Goal: Task Accomplishment & Management: Manage account settings

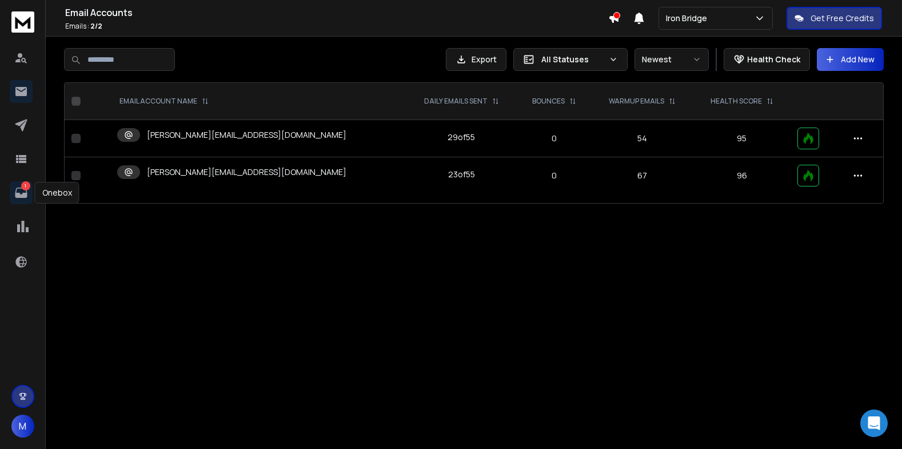
click at [27, 194] on icon at bounding box center [21, 193] width 14 height 14
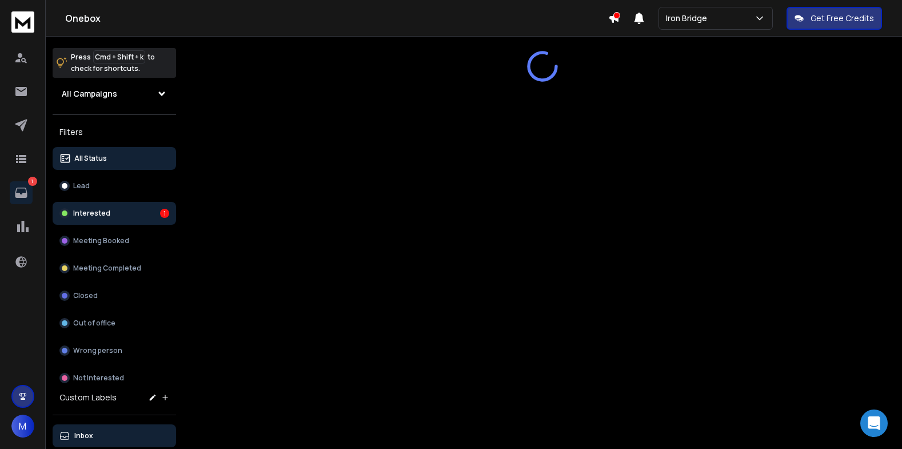
click at [117, 211] on button "Interested 1" at bounding box center [114, 213] width 123 height 23
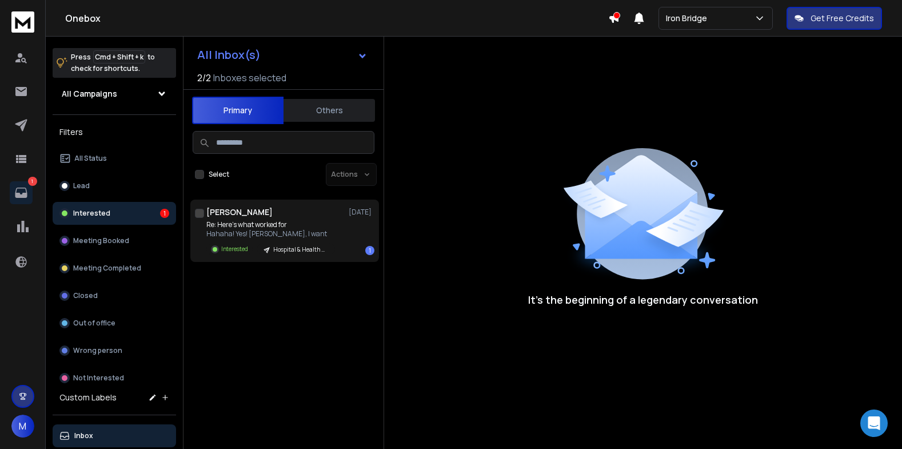
click at [264, 220] on p "Re: Here's what worked for" at bounding box center [270, 224] width 129 height 9
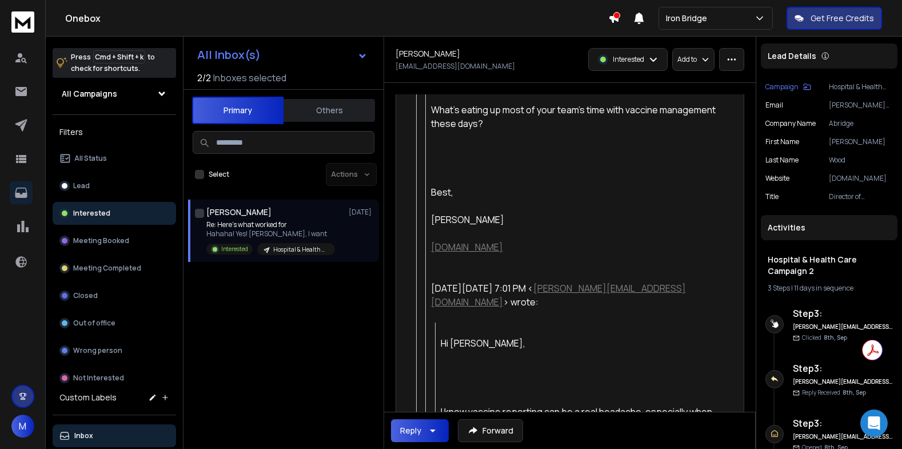
scroll to position [1781, 0]
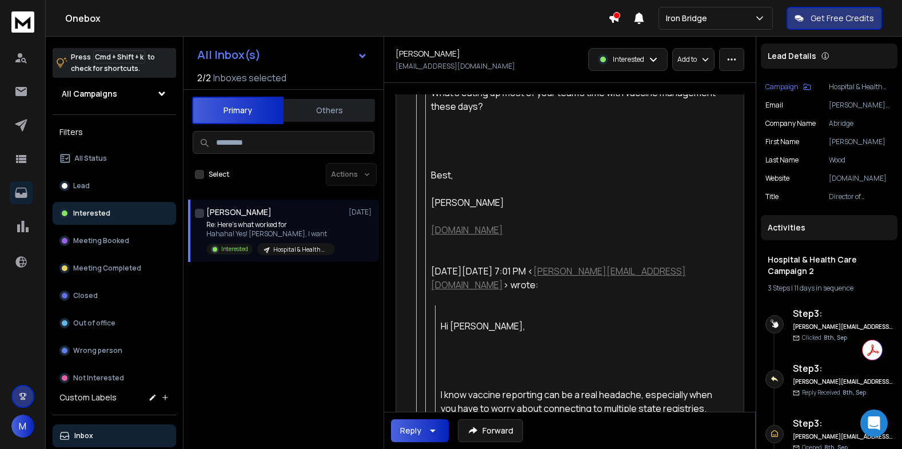
click at [646, 55] on div "Interested" at bounding box center [628, 60] width 78 height 22
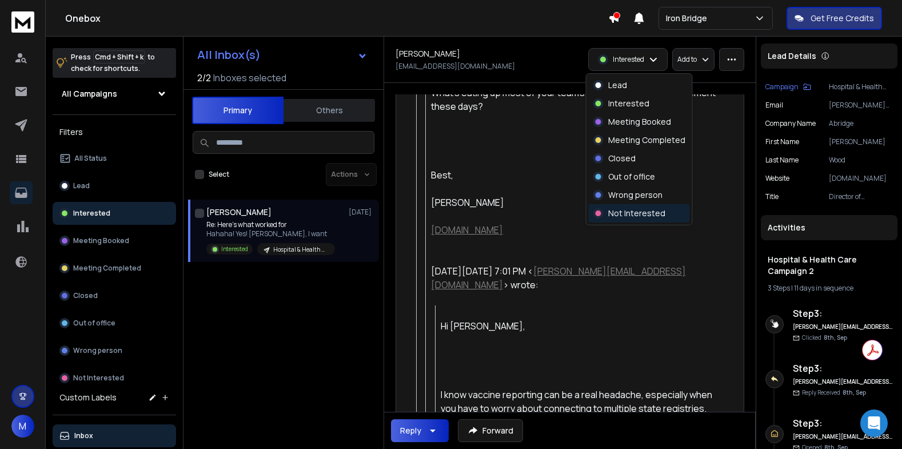
click at [627, 214] on p "Not Interested" at bounding box center [636, 212] width 57 height 11
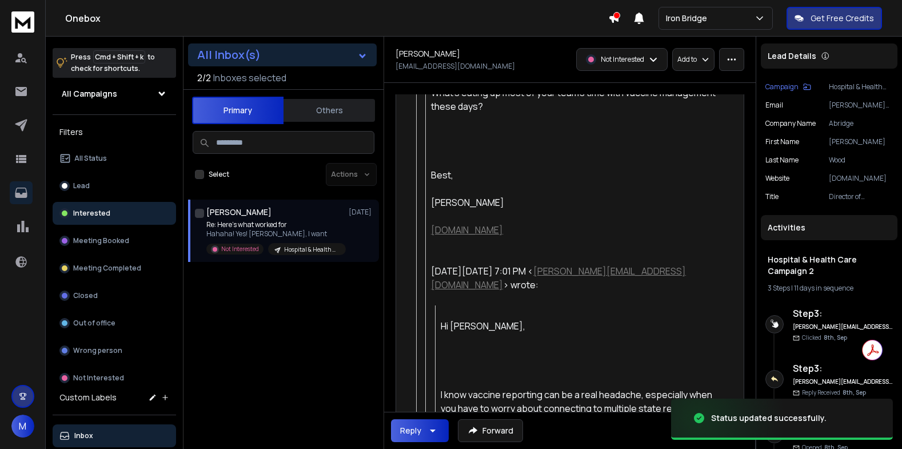
click at [366, 59] on icon at bounding box center [362, 56] width 10 height 10
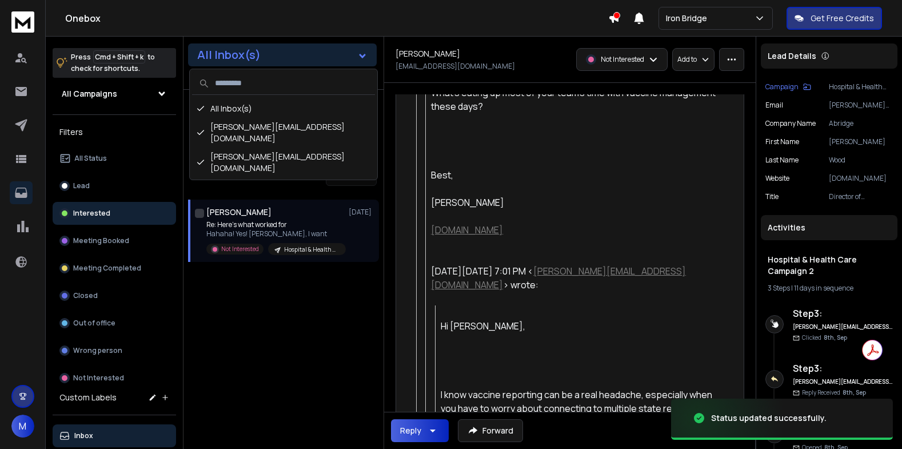
click at [366, 59] on icon at bounding box center [362, 56] width 10 height 10
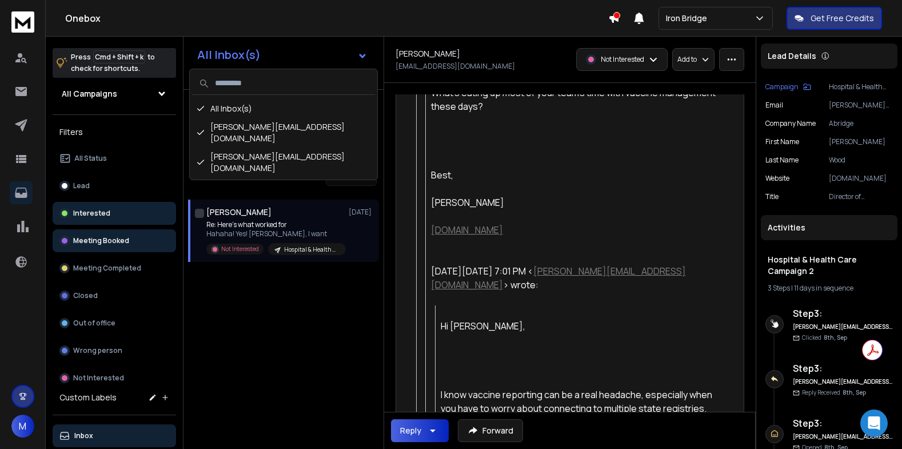
click at [104, 243] on p "Meeting Booked" at bounding box center [101, 240] width 56 height 9
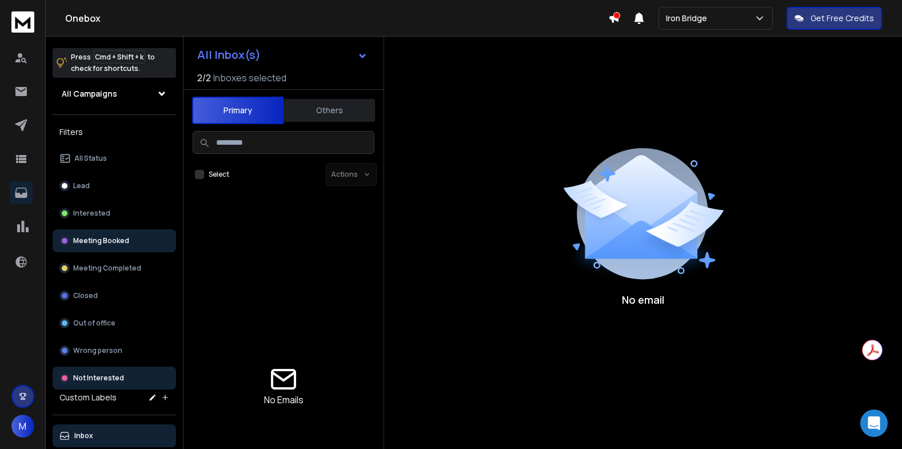
scroll to position [3, 0]
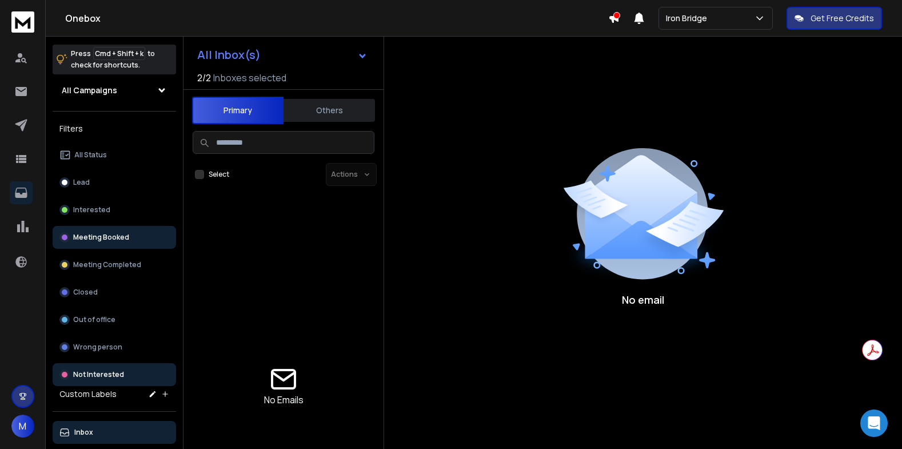
click at [99, 384] on button "Not Interested" at bounding box center [114, 374] width 123 height 23
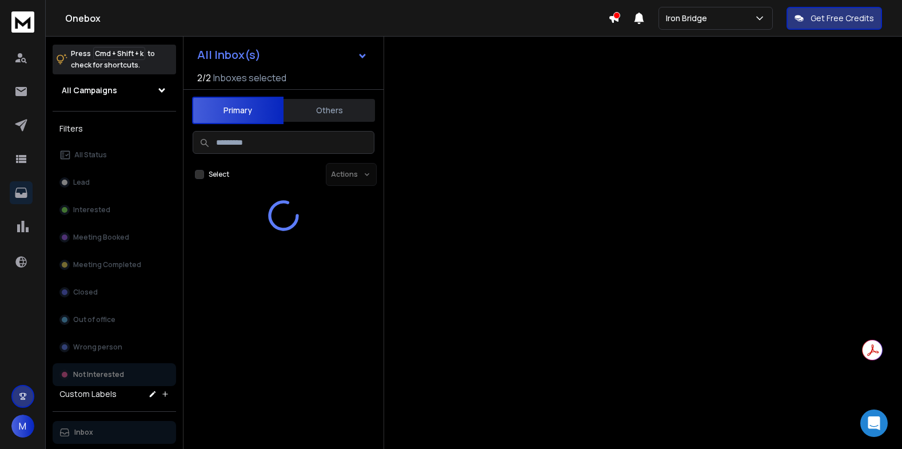
scroll to position [0, 0]
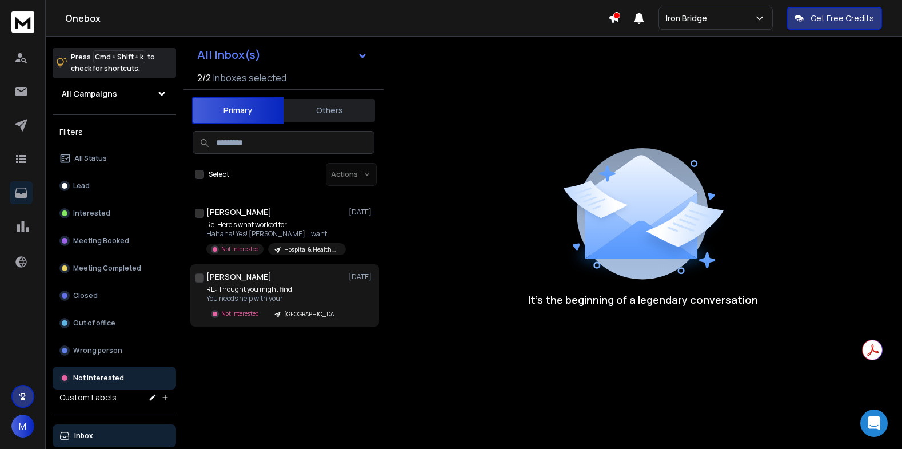
click at [307, 277] on div "[PERSON_NAME] [DATE]" at bounding box center [290, 276] width 168 height 11
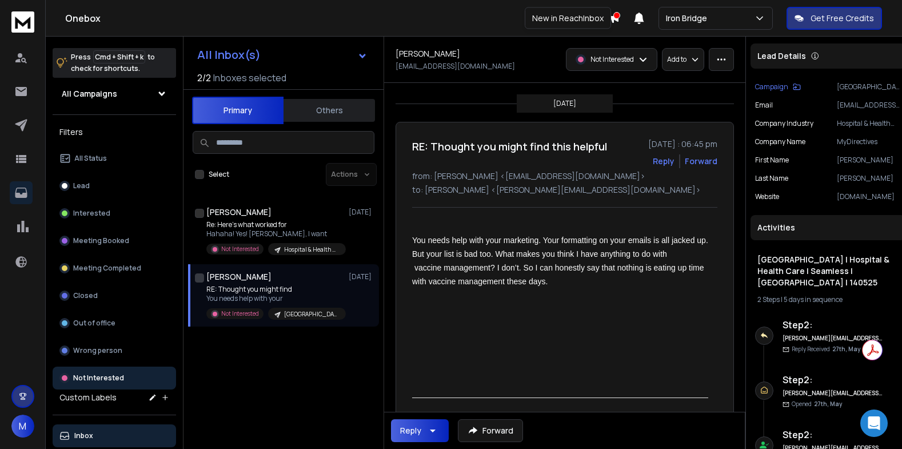
click at [617, 18] on icon at bounding box center [613, 18] width 9 height 9
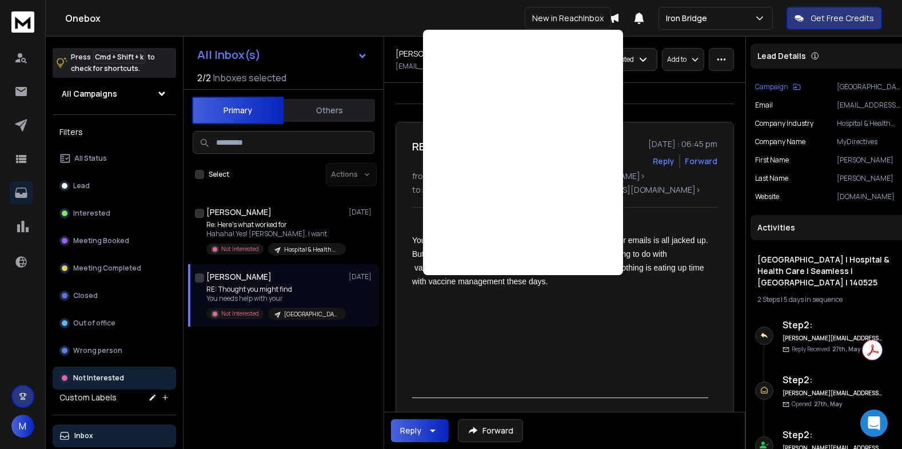
click at [617, 18] on icon at bounding box center [613, 18] width 9 height 9
